Goal: Task Accomplishment & Management: Manage account settings

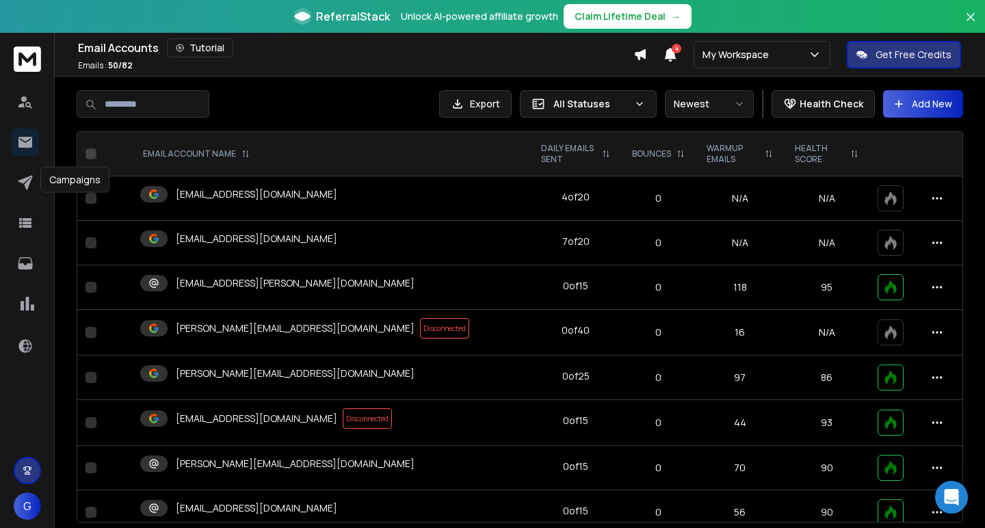
click at [5, 179] on div "G" at bounding box center [27, 283] width 55 height 501
click at [29, 176] on icon at bounding box center [25, 183] width 14 height 14
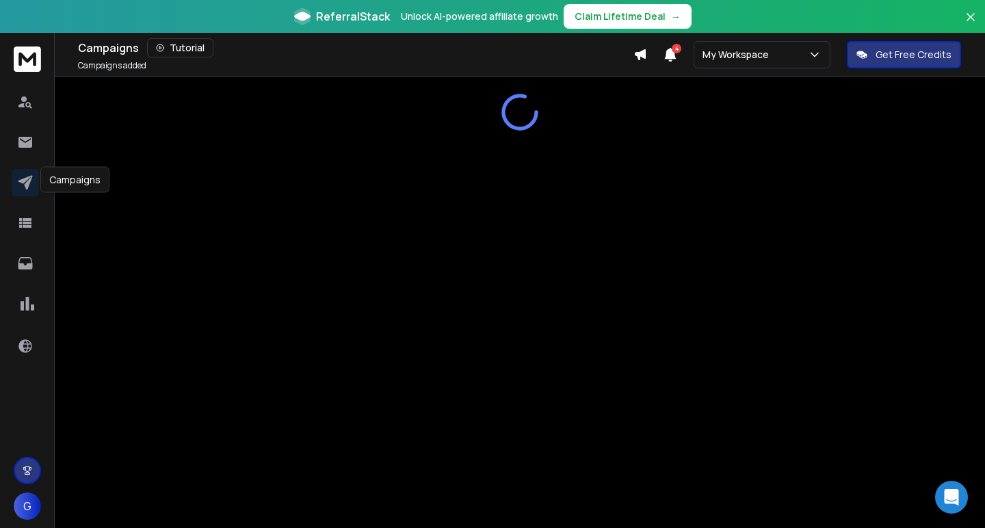
click at [31, 179] on icon at bounding box center [25, 182] width 16 height 16
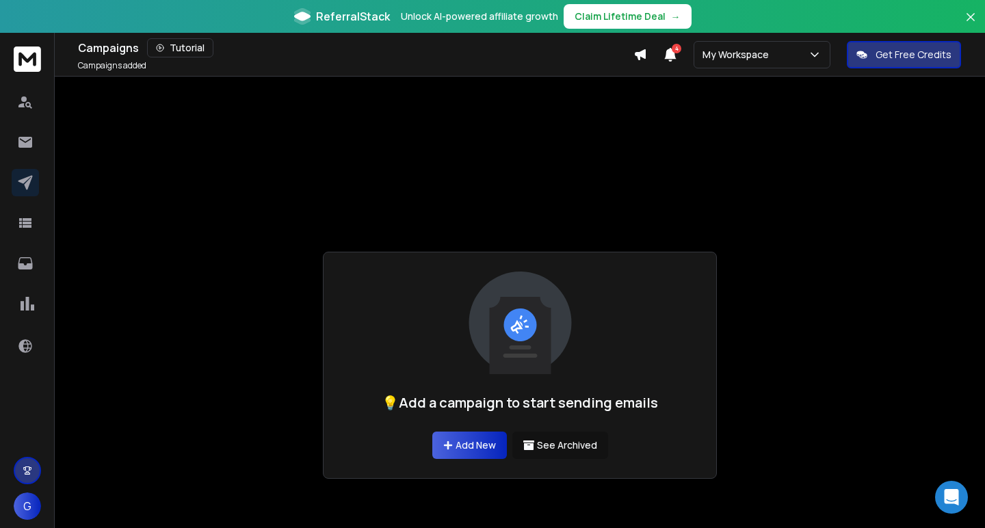
scroll to position [33, 0]
click at [23, 172] on link at bounding box center [25, 182] width 27 height 27
click at [25, 176] on icon at bounding box center [25, 183] width 14 height 14
click at [33, 503] on span "G" at bounding box center [27, 506] width 27 height 27
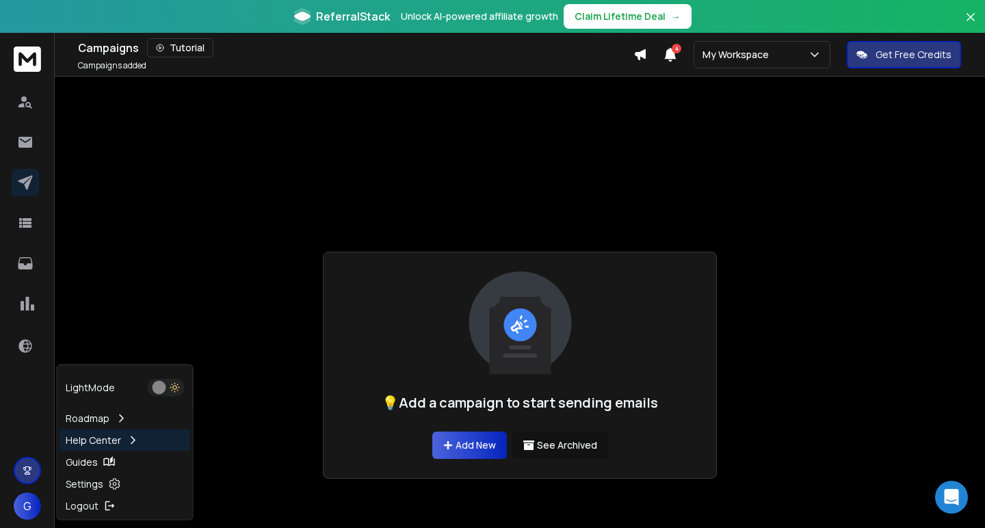
click at [227, 223] on div "💡Add a campaign to start sending emails Add New See Archived" at bounding box center [520, 365] width 887 height 441
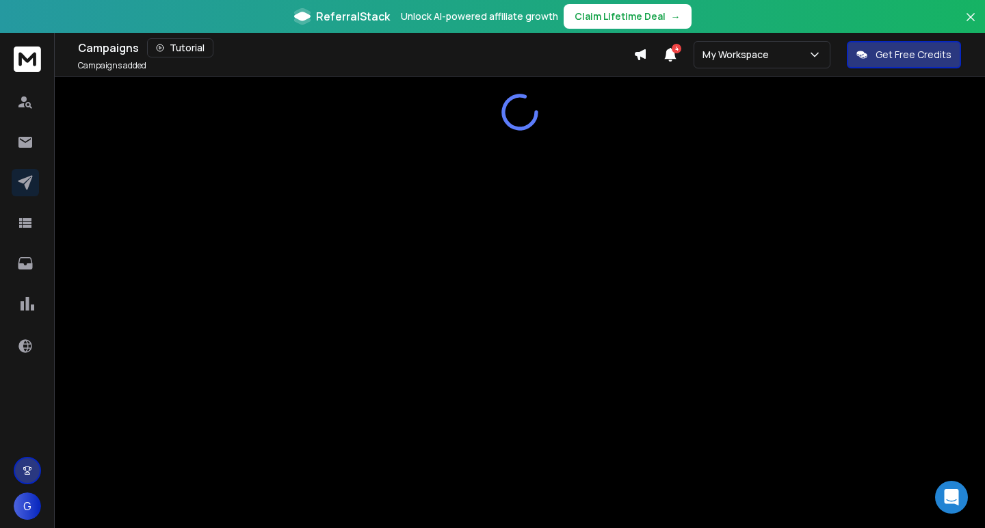
click at [971, 11] on icon "Close banner" at bounding box center [971, 17] width 12 height 12
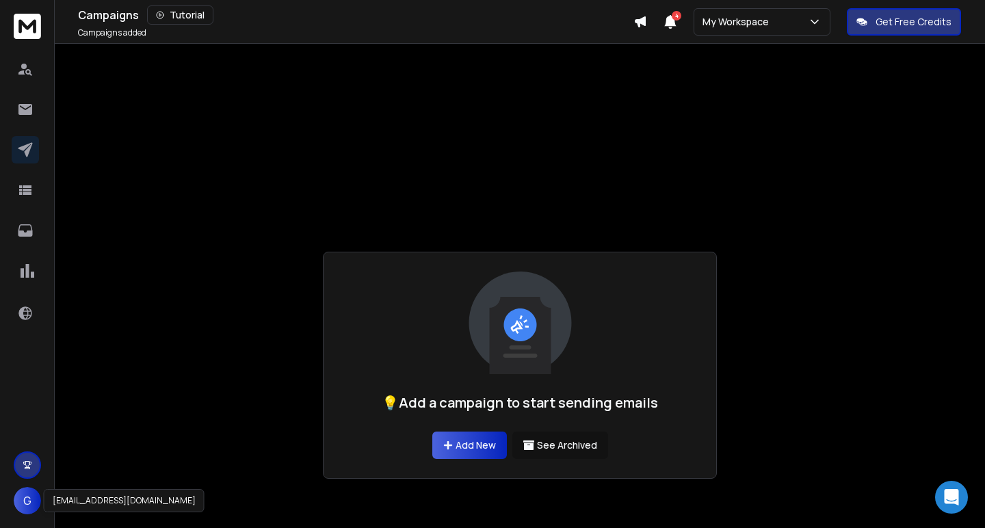
click at [15, 507] on span "G" at bounding box center [27, 500] width 27 height 27
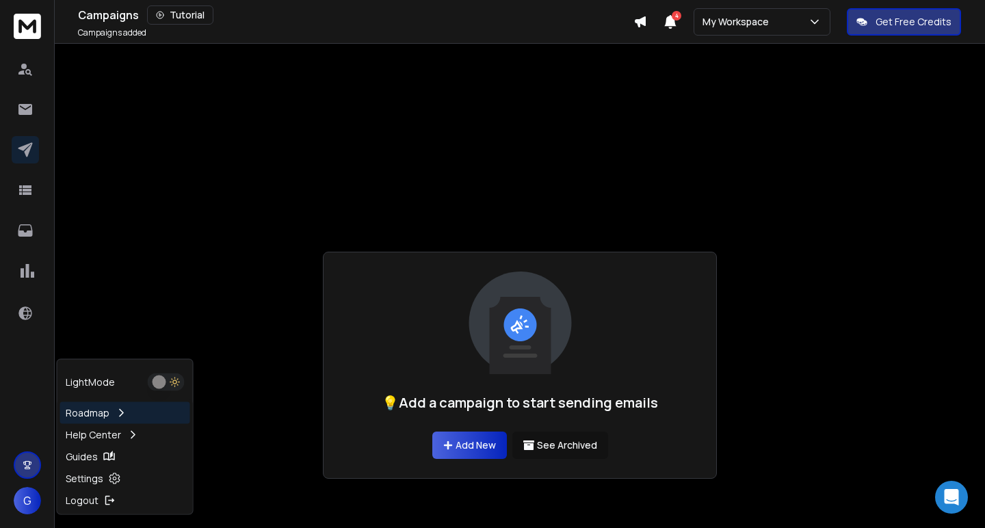
click at [27, 507] on span "G" at bounding box center [27, 500] width 27 height 27
click at [18, 498] on span "G" at bounding box center [27, 500] width 27 height 27
click at [203, 350] on div "💡Add a campaign to start sending emails Add New See Archived" at bounding box center [520, 365] width 887 height 441
